Goal: Task Accomplishment & Management: Manage account settings

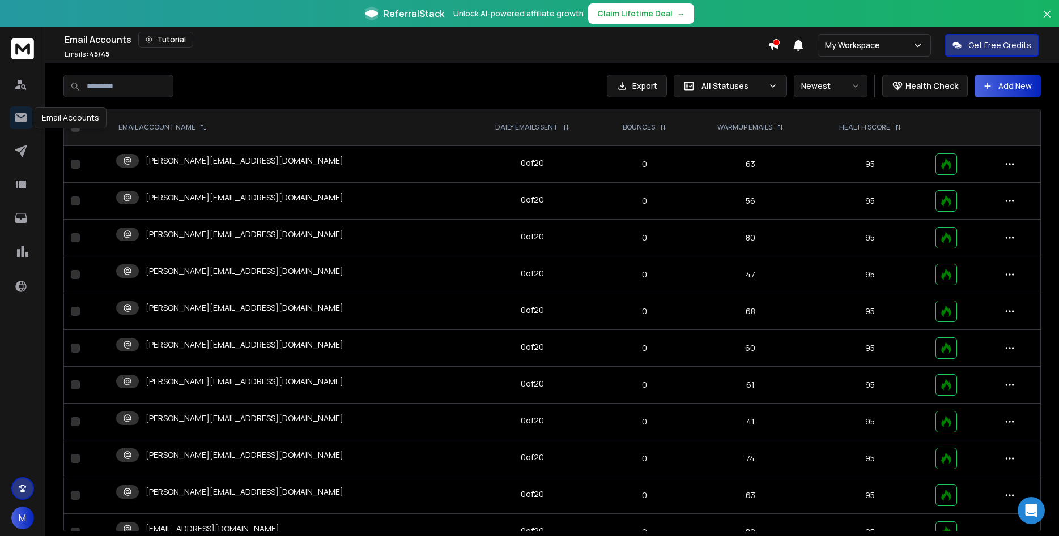
click at [17, 118] on icon at bounding box center [20, 117] width 11 height 9
click at [19, 145] on icon at bounding box center [21, 151] width 14 height 14
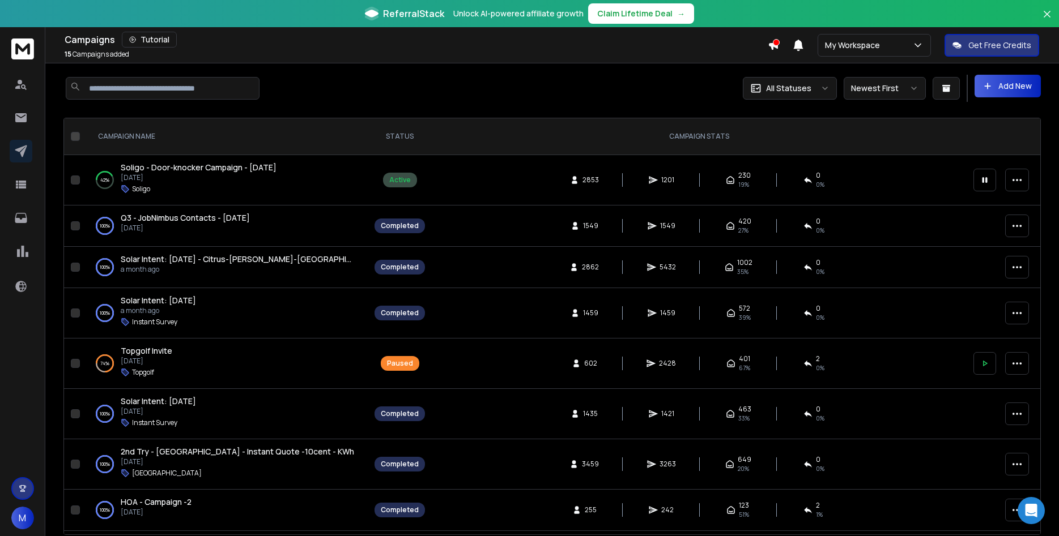
click at [204, 220] on span "Q3 - JobNimbus Contacts - [DATE]" at bounding box center [185, 217] width 129 height 11
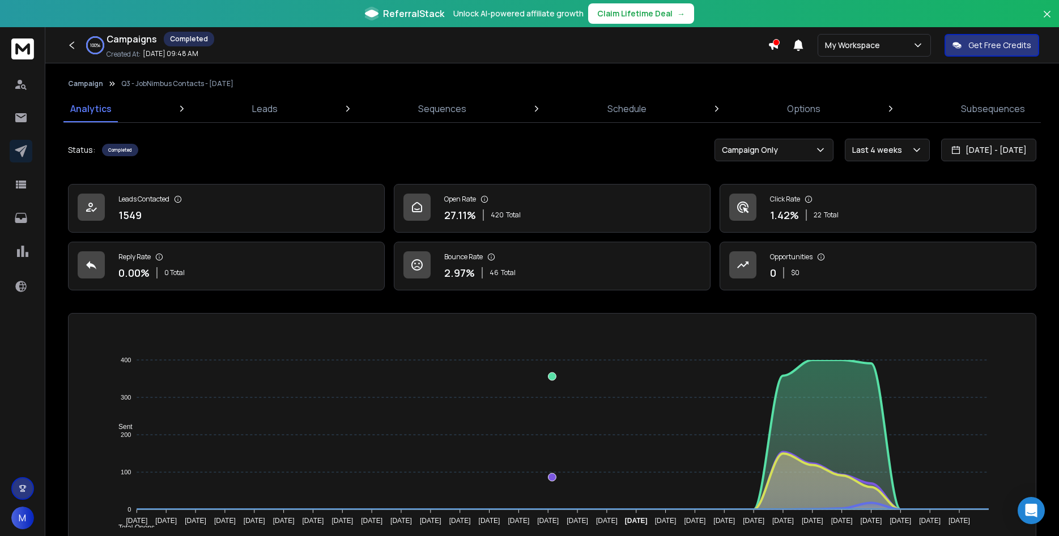
click at [90, 86] on button "Campaign" at bounding box center [85, 83] width 35 height 9
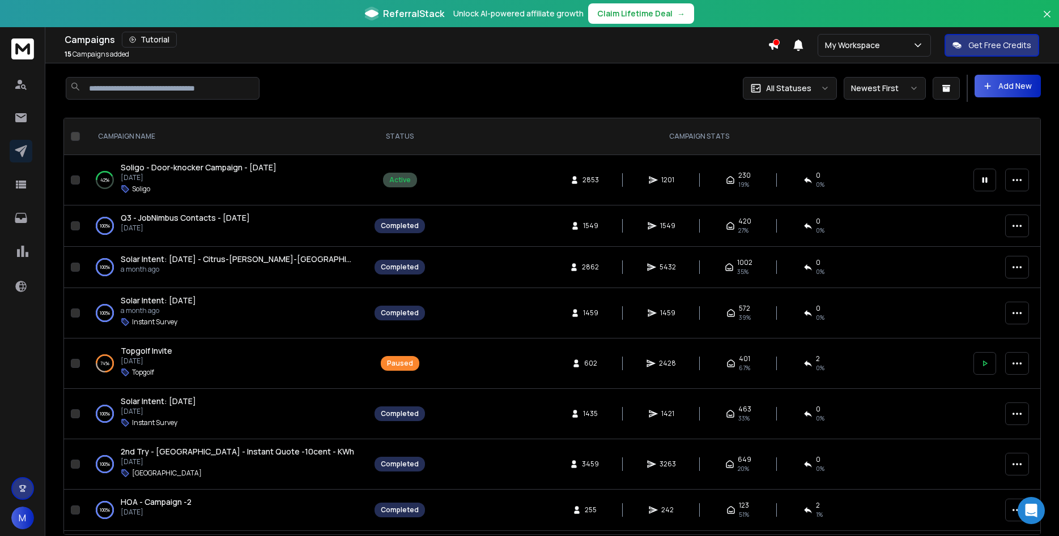
click at [186, 165] on span "Soligo - Door-knocker Campaign - [DATE]" at bounding box center [199, 167] width 156 height 11
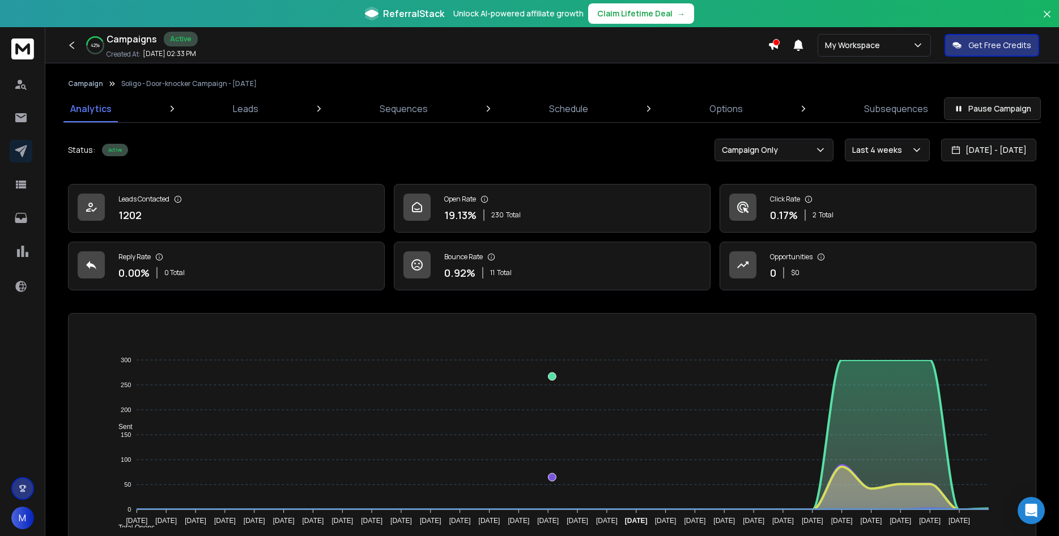
click at [781, 204] on p "Click Rate" at bounding box center [785, 199] width 30 height 9
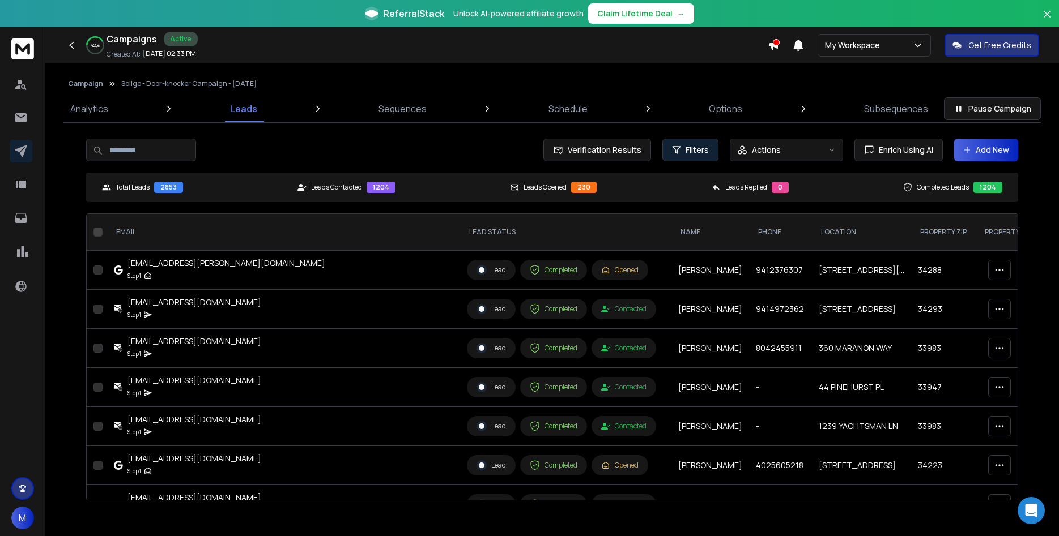
click at [703, 142] on button "Filters" at bounding box center [690, 150] width 56 height 23
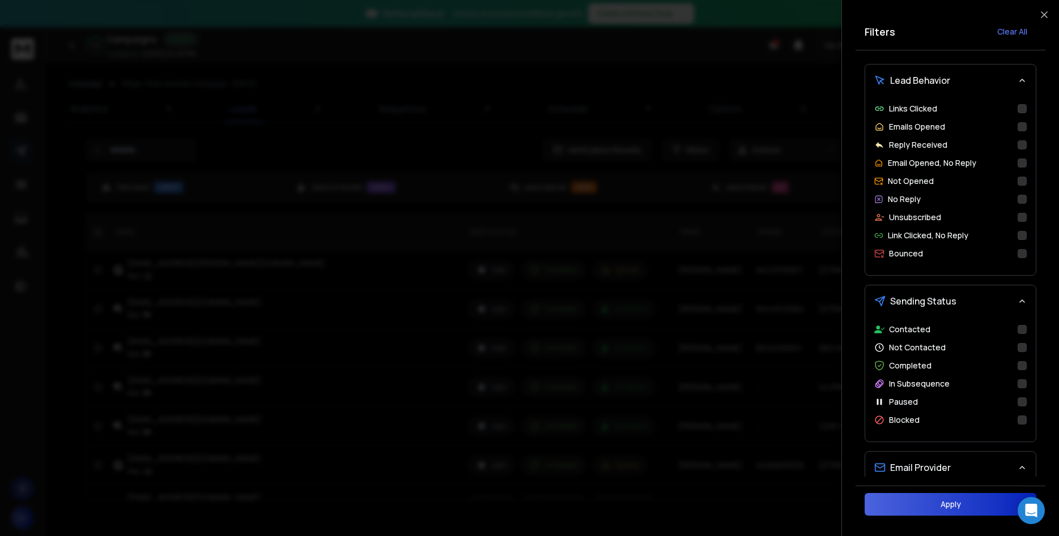
click at [1020, 107] on button "Links Clicked" at bounding box center [1021, 108] width 9 height 9
click at [954, 502] on button "Apply" at bounding box center [951, 504] width 172 height 23
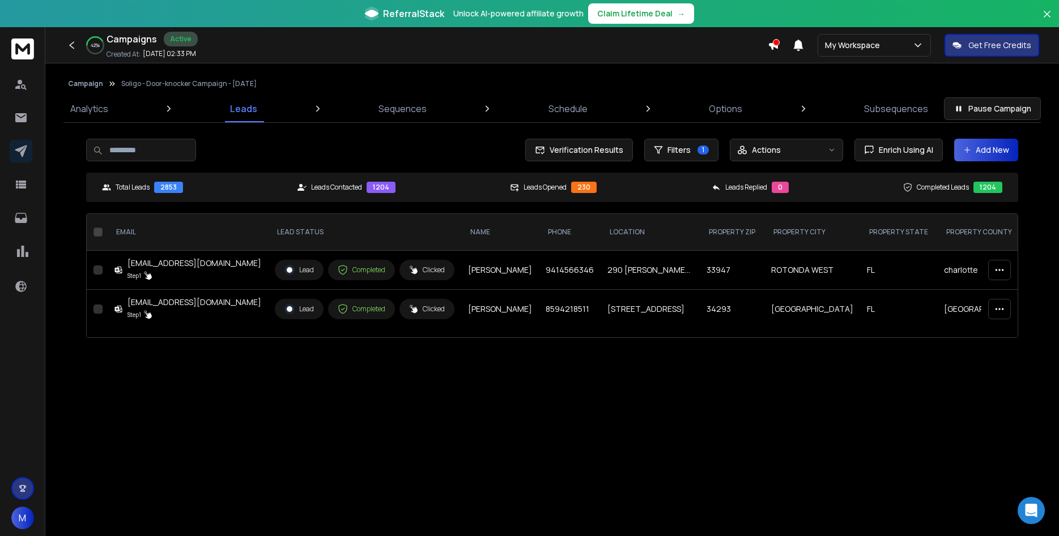
click at [77, 86] on button "Campaign" at bounding box center [85, 83] width 35 height 9
